Goal: Task Accomplishment & Management: Manage account settings

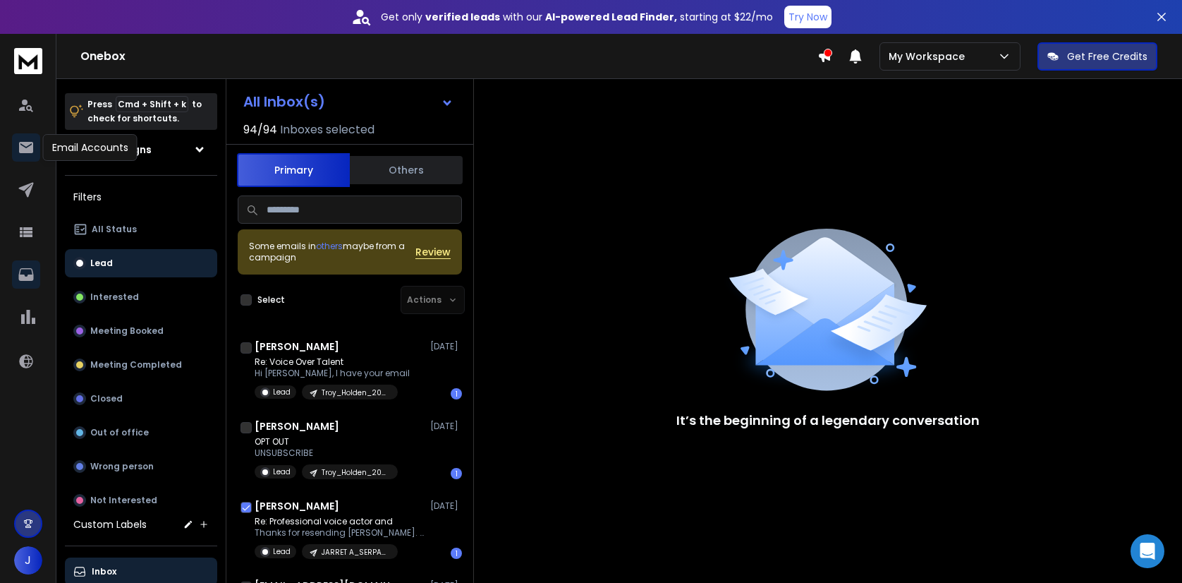
click at [30, 154] on icon at bounding box center [26, 147] width 17 height 17
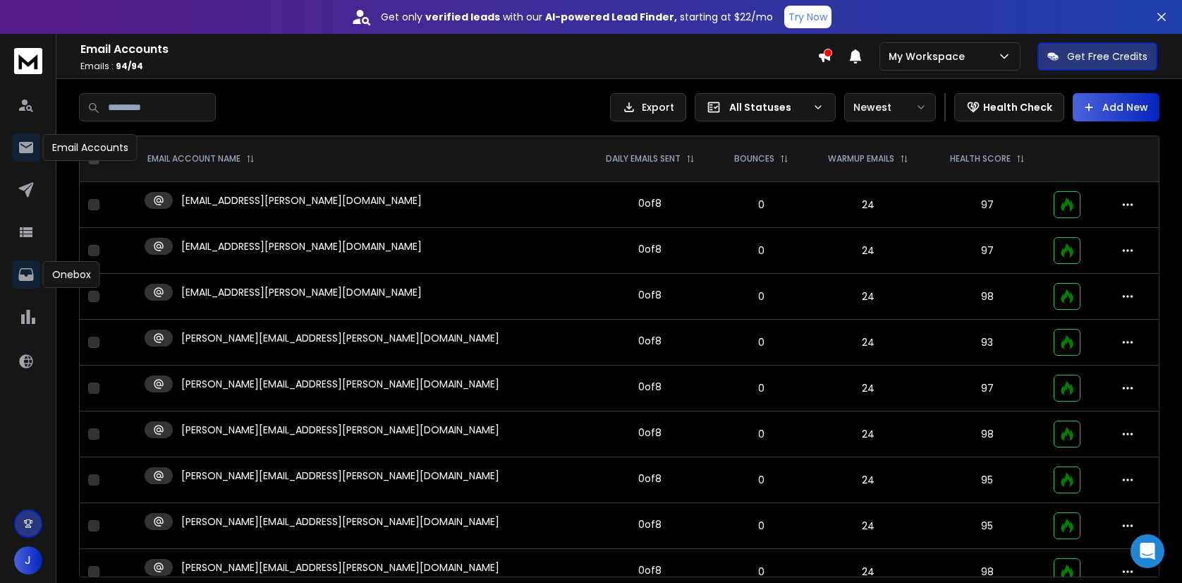
click at [21, 265] on link at bounding box center [26, 274] width 28 height 28
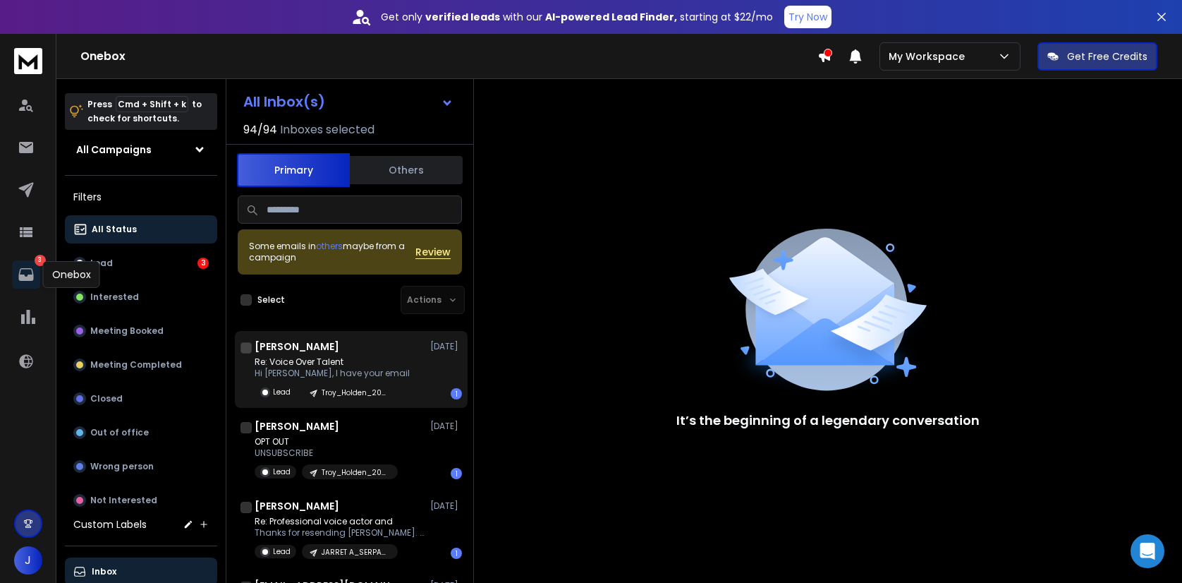
click at [343, 361] on p "Re: Voice Over Talent" at bounding box center [332, 361] width 155 height 11
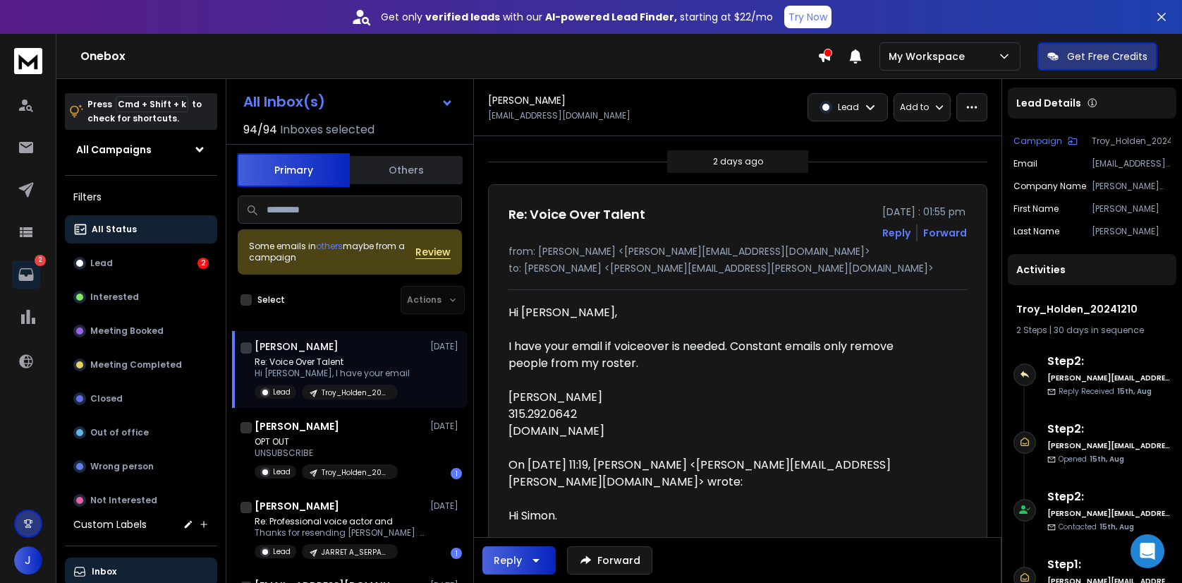
click at [1125, 164] on p "[EMAIL_ADDRESS][DOMAIN_NAME]" at bounding box center [1131, 163] width 79 height 11
click at [23, 190] on icon at bounding box center [26, 189] width 17 height 17
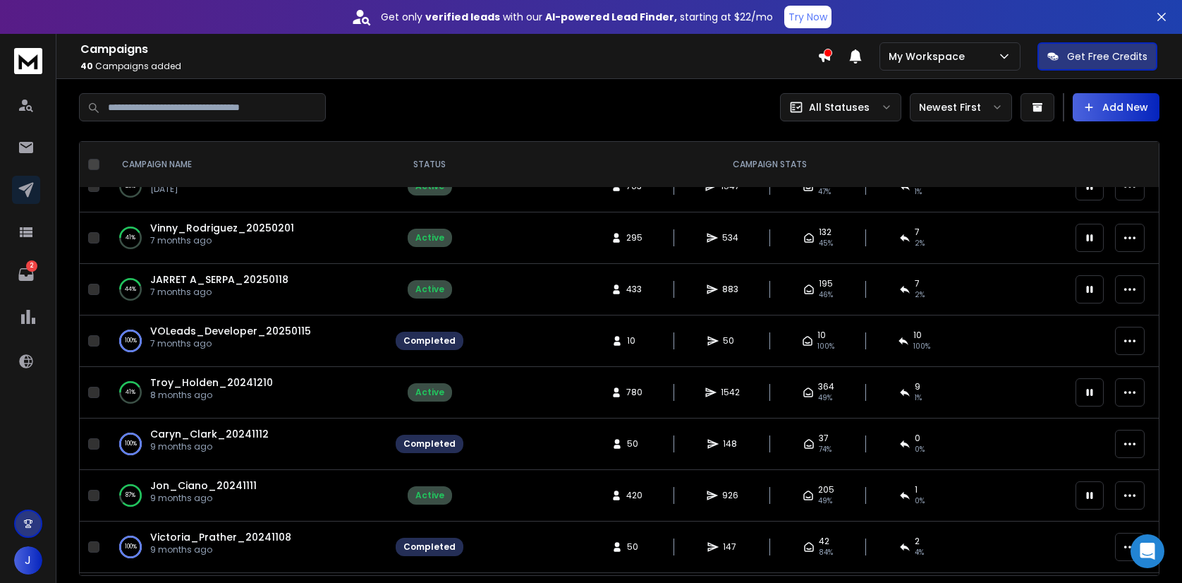
scroll to position [1275, 0]
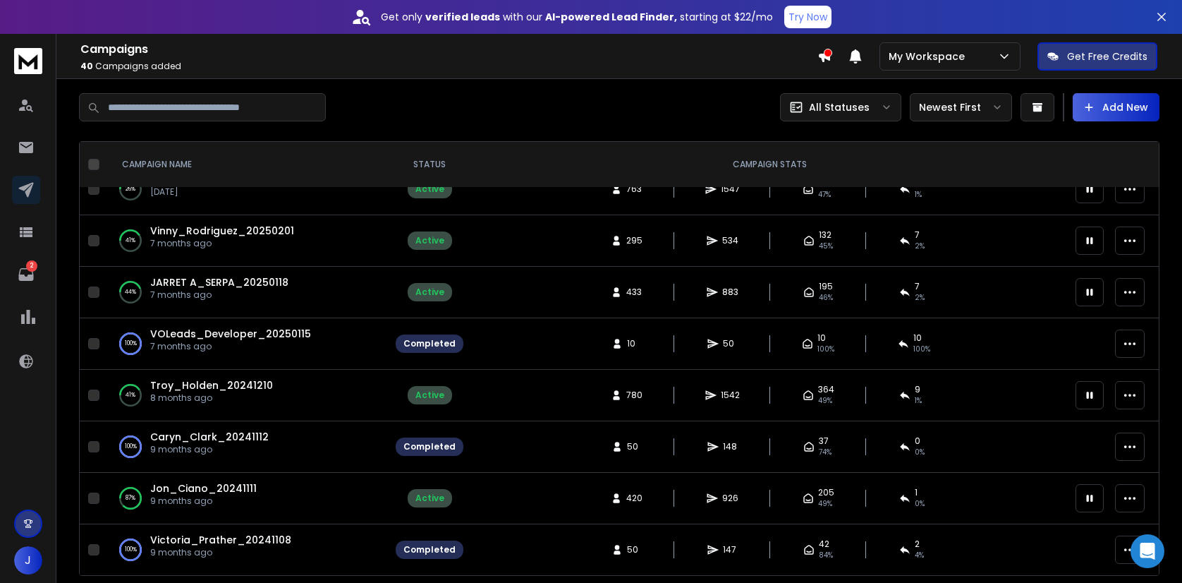
click at [255, 389] on span "Troy_Holden_20241210" at bounding box center [211, 385] width 123 height 14
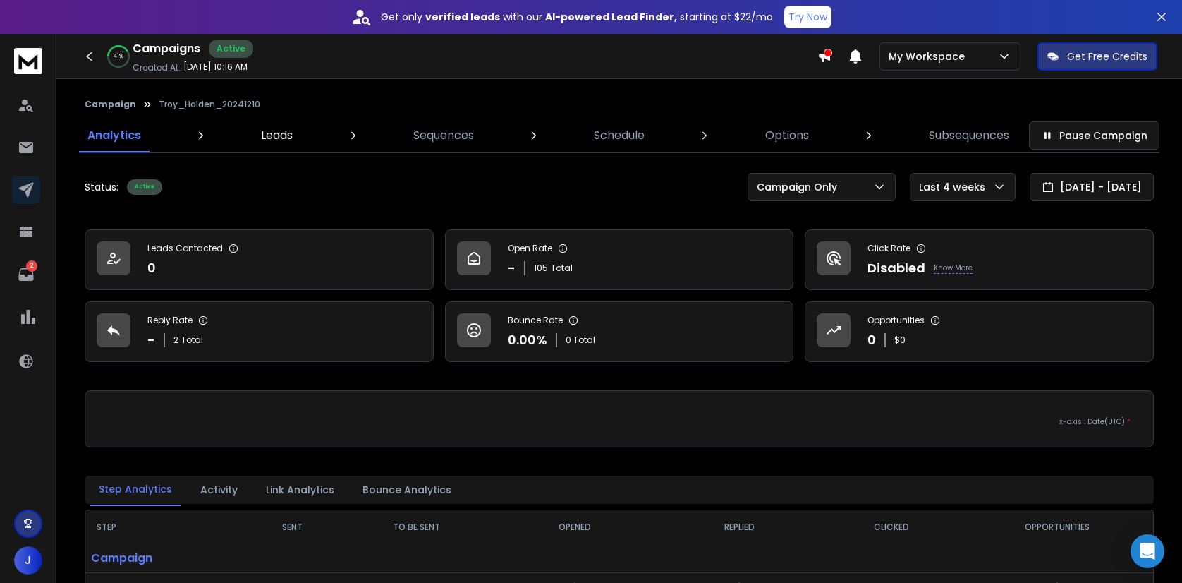
click at [281, 132] on p "Leads" at bounding box center [277, 135] width 32 height 17
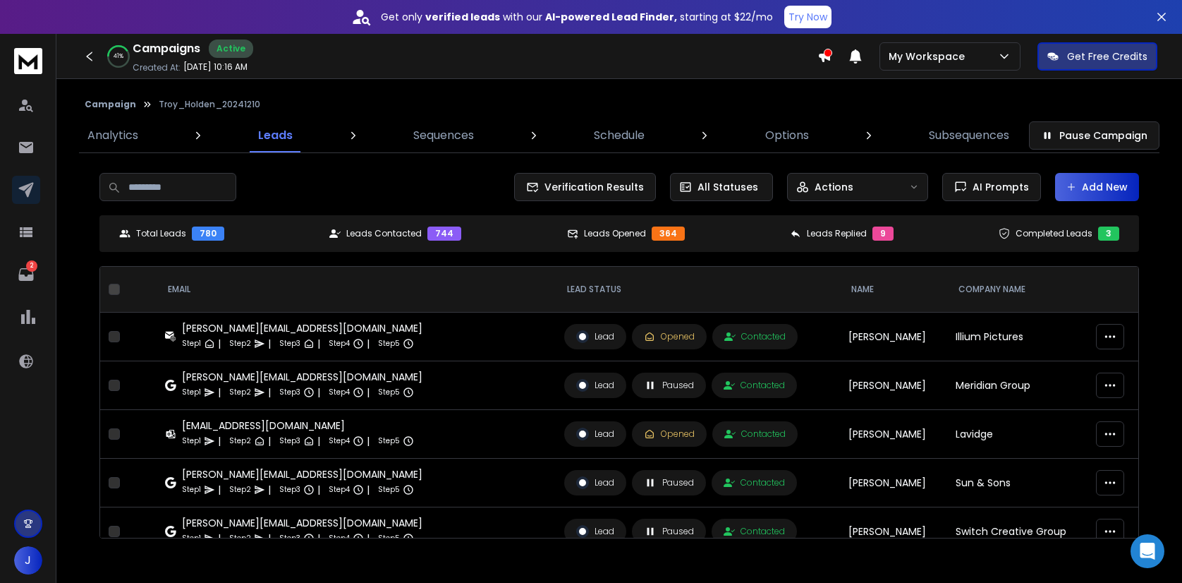
click at [182, 188] on input at bounding box center [167, 187] width 137 height 28
paste input "**********"
type input "**********"
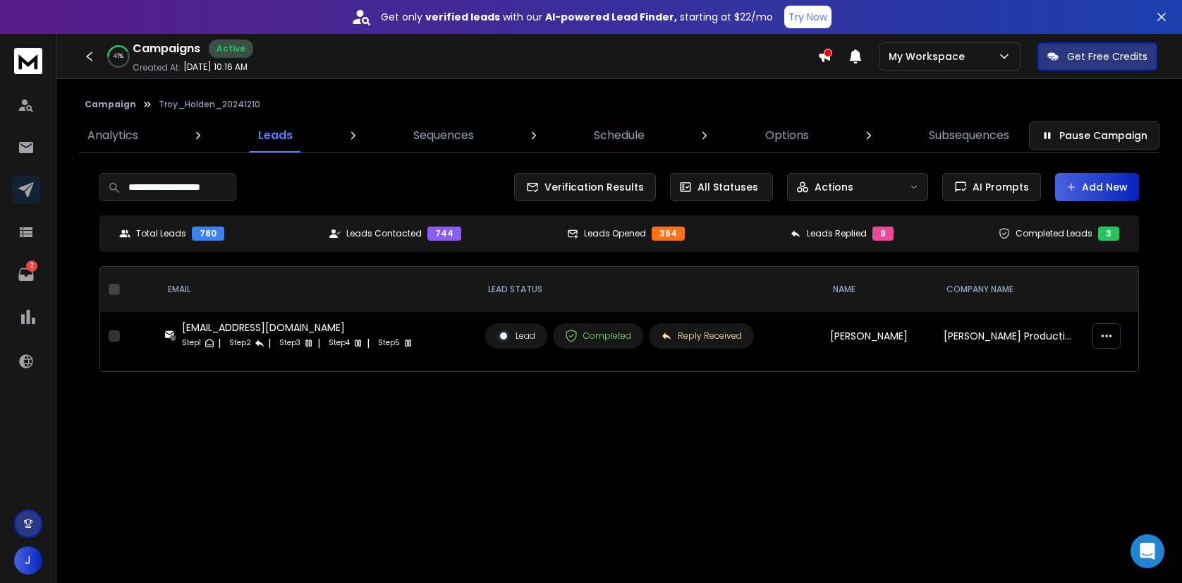
click at [264, 454] on div "**********" at bounding box center [591, 291] width 1182 height 583
click at [1103, 185] on button "Add New" at bounding box center [1097, 187] width 84 height 28
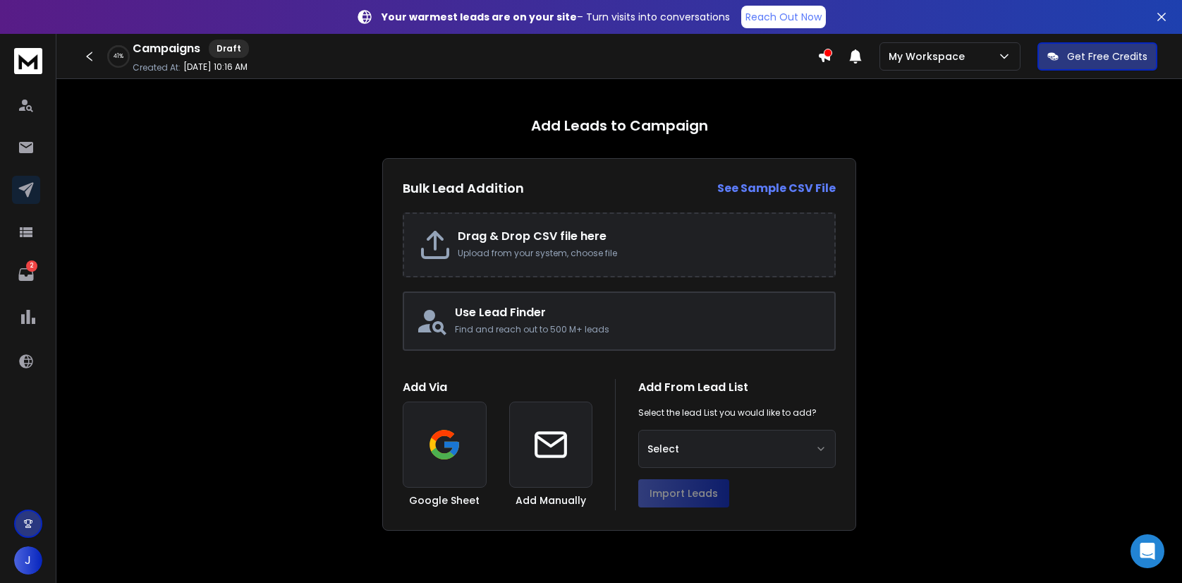
click at [596, 245] on div "Drag & Drop CSV file here Upload from your system, choose file" at bounding box center [639, 245] width 363 height 34
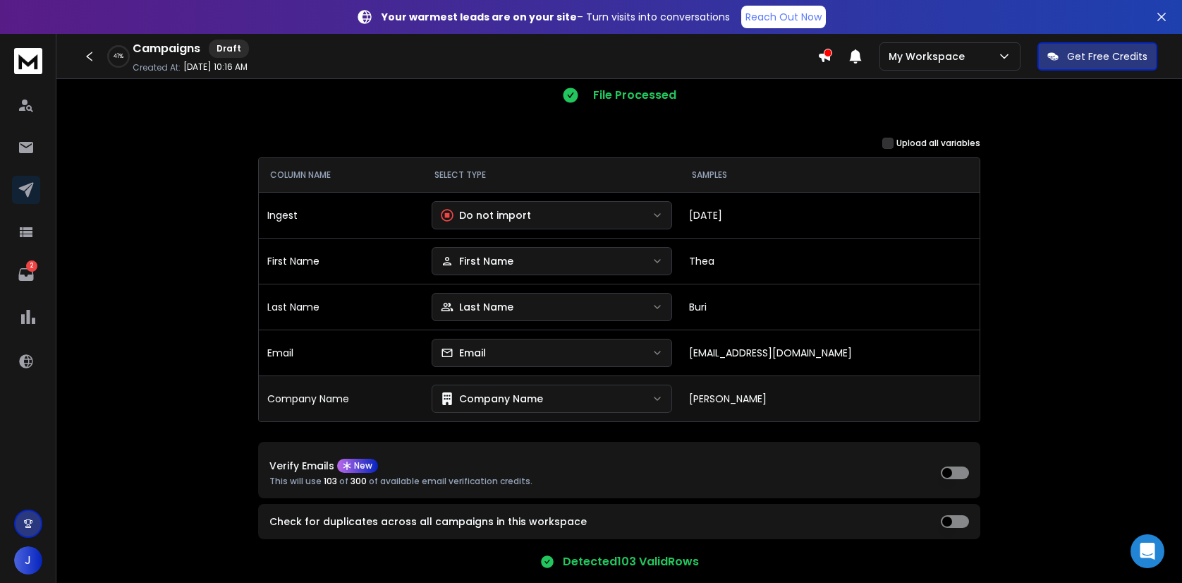
scroll to position [196, 0]
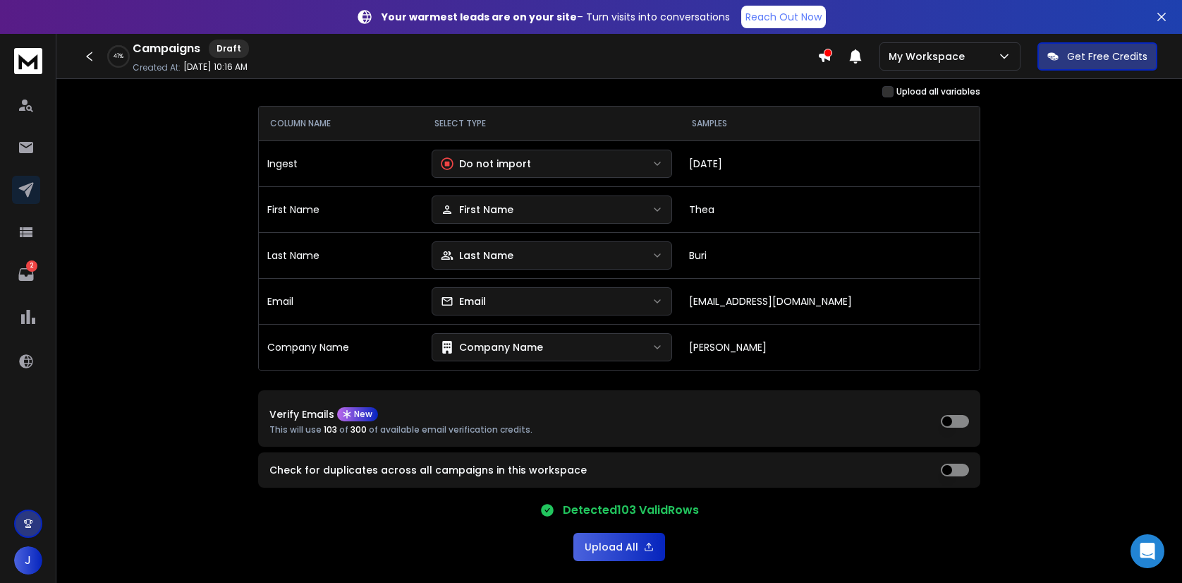
click at [628, 546] on button "Upload All" at bounding box center [619, 546] width 92 height 28
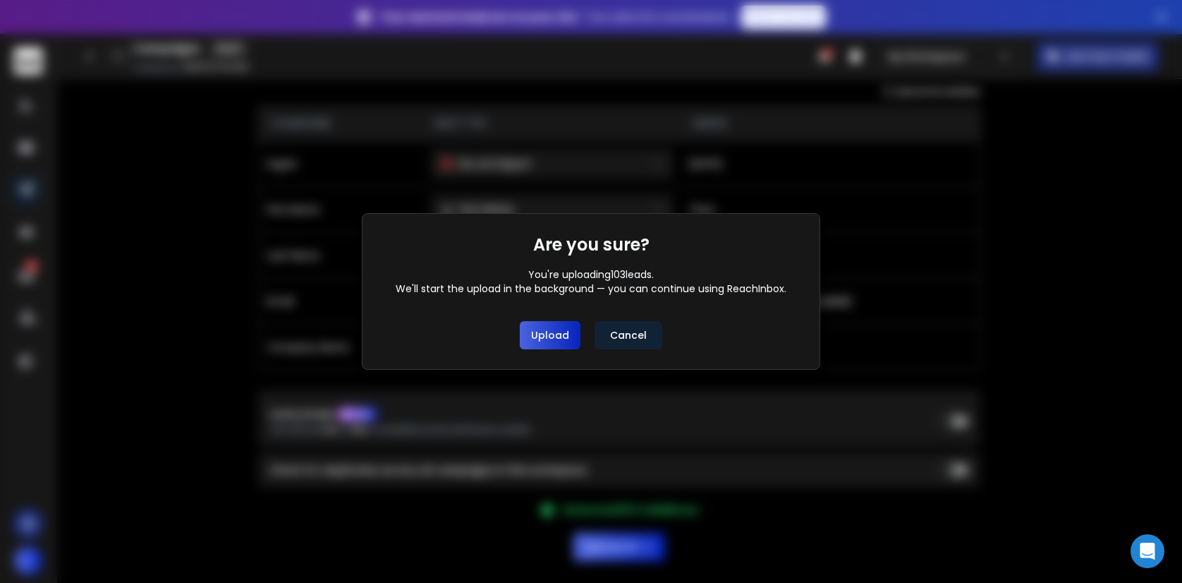
click at [551, 336] on button "Upload" at bounding box center [550, 335] width 61 height 28
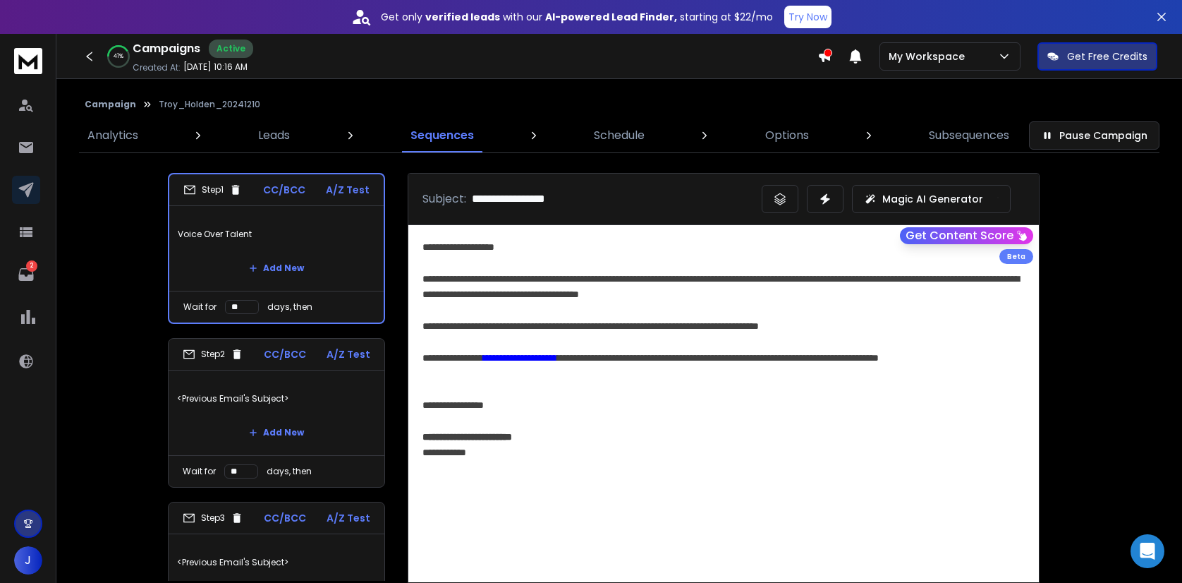
click at [336, 415] on p "<Previous Email's Subject>" at bounding box center [276, 398] width 199 height 39
